Goal: Communication & Community: Answer question/provide support

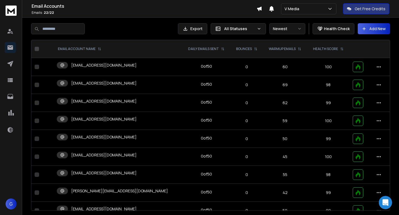
click at [6, 102] on div at bounding box center [11, 97] width 13 height 13
click at [8, 100] on icon at bounding box center [10, 96] width 7 height 7
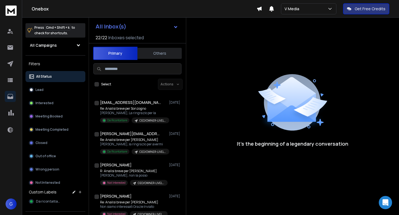
click at [147, 55] on button "Others" at bounding box center [159, 53] width 44 height 12
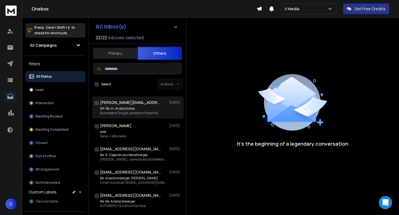
click at [156, 107] on p "Rif: Re: In: Analisi breve" at bounding box center [129, 109] width 58 height 4
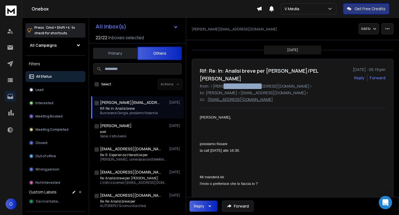
drag, startPoint x: 249, startPoint y: 86, endPoint x: 221, endPoint y: 86, distance: 27.7
click at [221, 86] on p "from: <[PERSON_NAME][EMAIL_ADDRESS][DOMAIN_NAME]>" at bounding box center [293, 87] width 186 height 6
drag, startPoint x: 221, startPoint y: 86, endPoint x: 212, endPoint y: 86, distance: 10.0
click at [212, 86] on p "from: <[PERSON_NAME][EMAIL_ADDRESS][DOMAIN_NAME]>" at bounding box center [293, 87] width 186 height 6
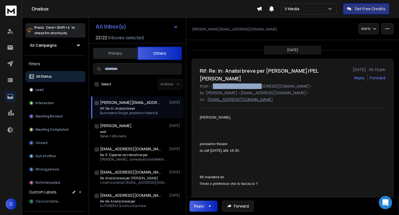
drag, startPoint x: 212, startPoint y: 86, endPoint x: 249, endPoint y: 85, distance: 37.1
click at [249, 85] on p "from: <[PERSON_NAME][EMAIL_ADDRESS][DOMAIN_NAME]>" at bounding box center [293, 87] width 186 height 6
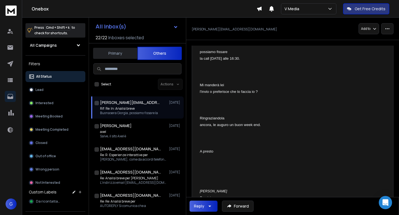
scroll to position [97, 0]
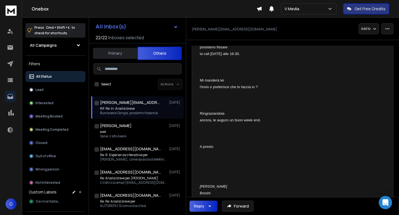
click at [201, 208] on div "Reply" at bounding box center [199, 207] width 10 height 6
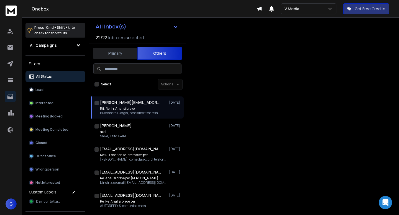
scroll to position [0, 0]
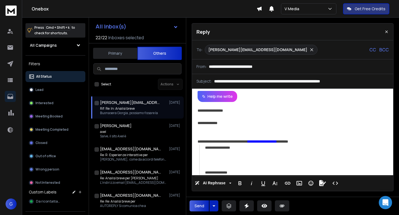
click at [216, 138] on div "**********" at bounding box center [292, 138] width 201 height 73
click at [216, 138] on div at bounding box center [292, 135] width 190 height 6
click at [211, 124] on div "**********" at bounding box center [291, 123] width 188 height 6
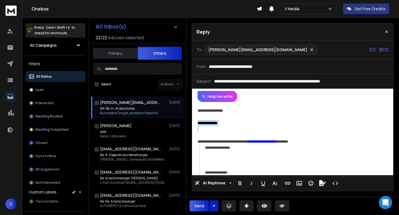
click at [211, 124] on div "**********" at bounding box center [291, 123] width 188 height 6
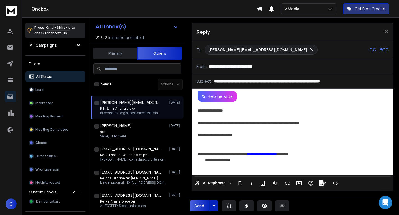
click at [199, 138] on div "**********" at bounding box center [291, 129] width 188 height 19
click at [281, 135] on div "**********" at bounding box center [291, 129] width 188 height 19
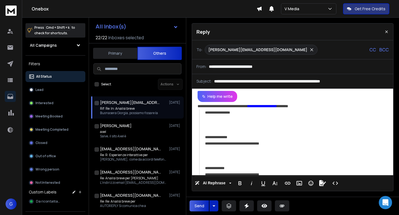
scroll to position [77, 0]
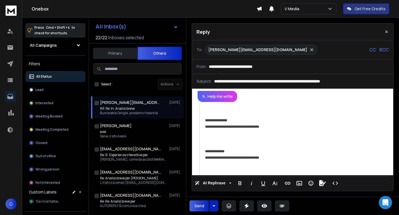
click at [195, 210] on button "Send" at bounding box center [198, 206] width 19 height 11
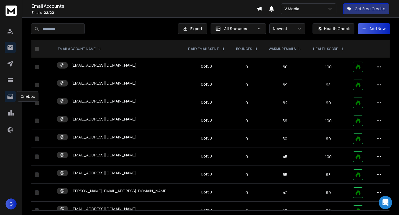
click at [11, 99] on icon at bounding box center [10, 96] width 7 height 7
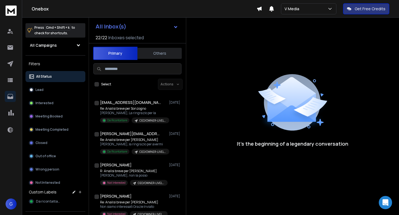
click at [48, 124] on div "All Status Lead Interested Meeting Booked Meeting Completed Closed Out of offic…" at bounding box center [55, 129] width 60 height 117
click at [159, 53] on button "Others" at bounding box center [159, 53] width 44 height 12
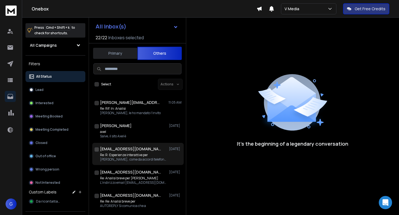
click at [125, 153] on p "Re: R: Esperienze interattive per" at bounding box center [133, 155] width 66 height 4
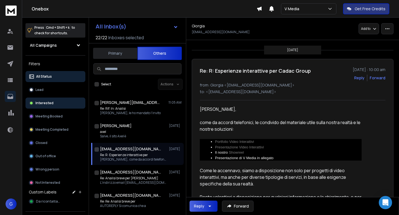
click at [58, 100] on button "Interested" at bounding box center [55, 103] width 60 height 11
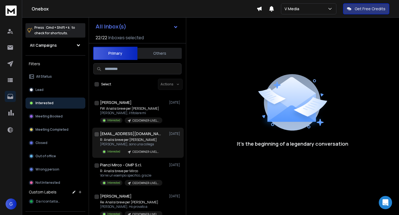
click at [163, 130] on div "rossi@titanlabsrl.com 12 Sep R: Analisi breve per Mervino Buongiorno Giorgia, s…" at bounding box center [137, 143] width 91 height 30
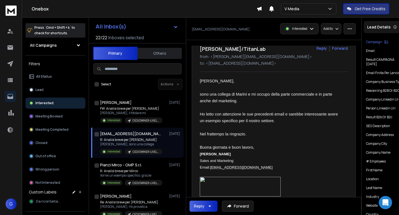
scroll to position [31, 0]
